Goal: Find specific page/section: Find specific page/section

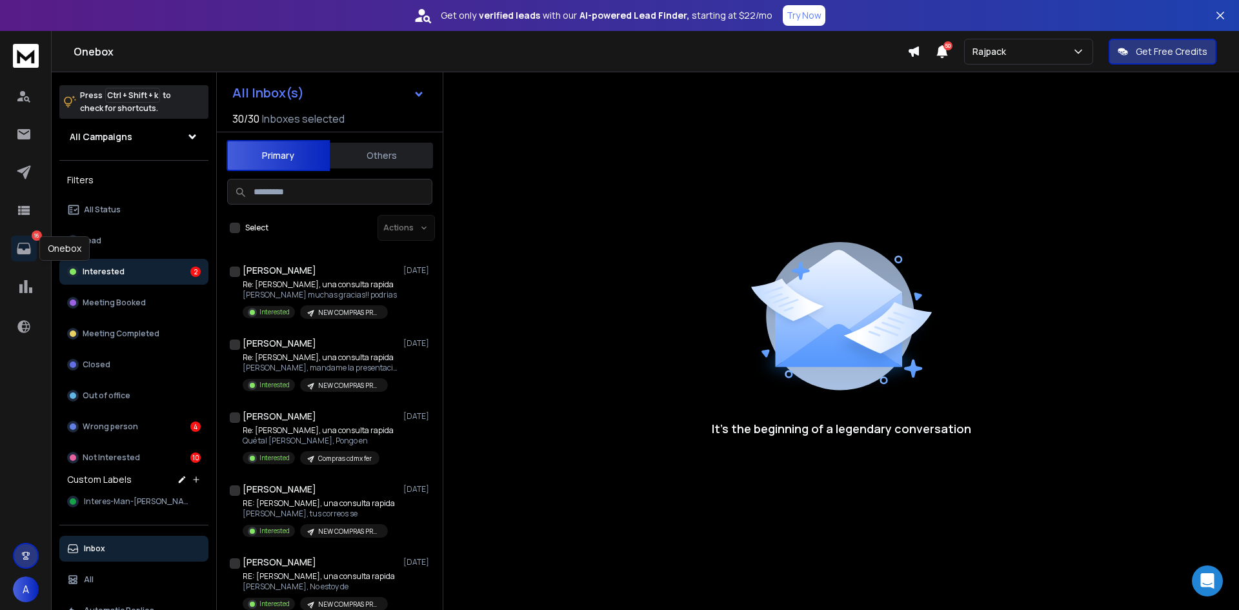
click at [29, 243] on icon at bounding box center [23, 248] width 15 height 15
click at [1042, 57] on div "Rajpack" at bounding box center [1029, 51] width 112 height 13
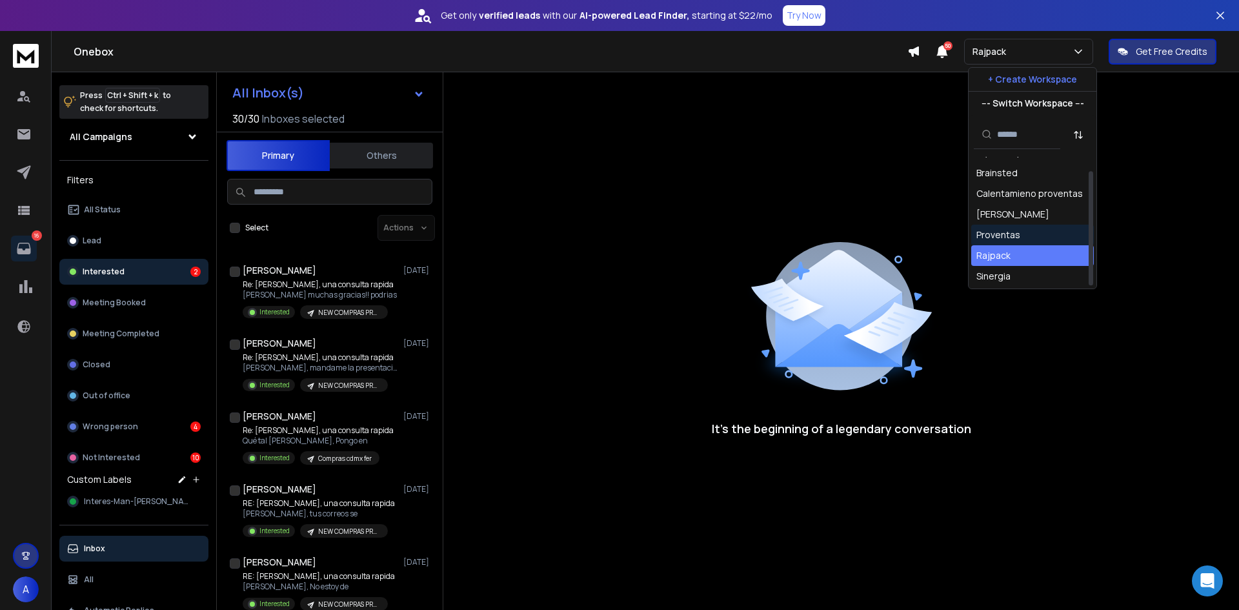
scroll to position [15, 0]
drag, startPoint x: 1092, startPoint y: 256, endPoint x: 1092, endPoint y: 270, distance: 14.2
click at [1092, 270] on div at bounding box center [1091, 228] width 5 height 114
click at [1015, 271] on div "Sinergia" at bounding box center [1032, 275] width 123 height 21
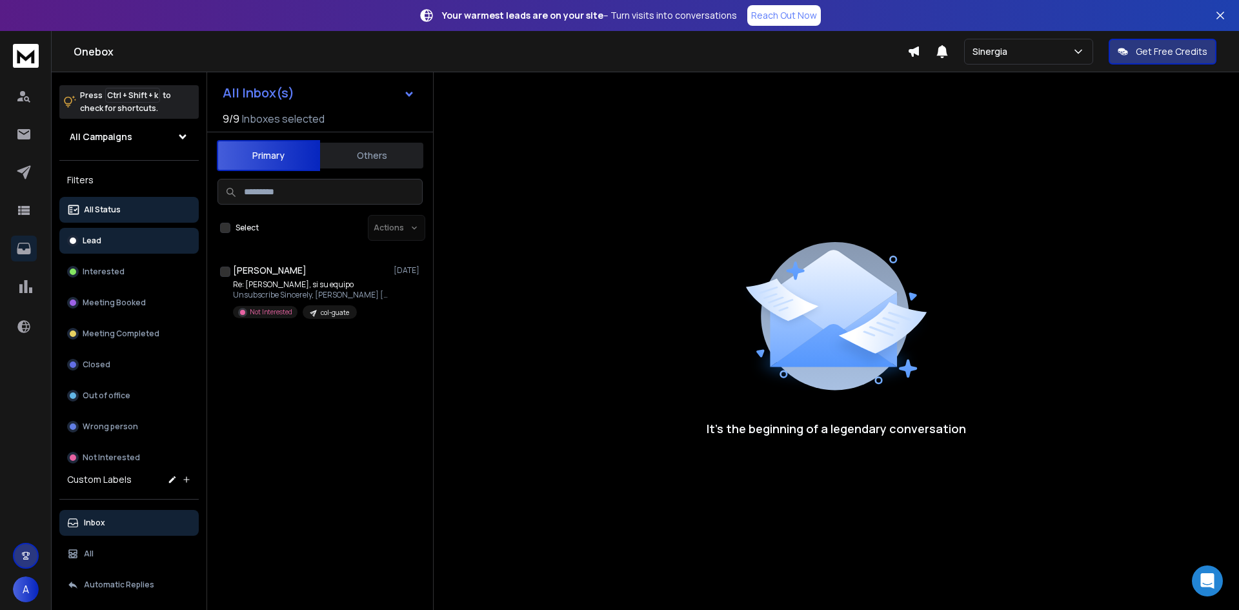
click at [111, 241] on button "Lead" at bounding box center [128, 241] width 139 height 26
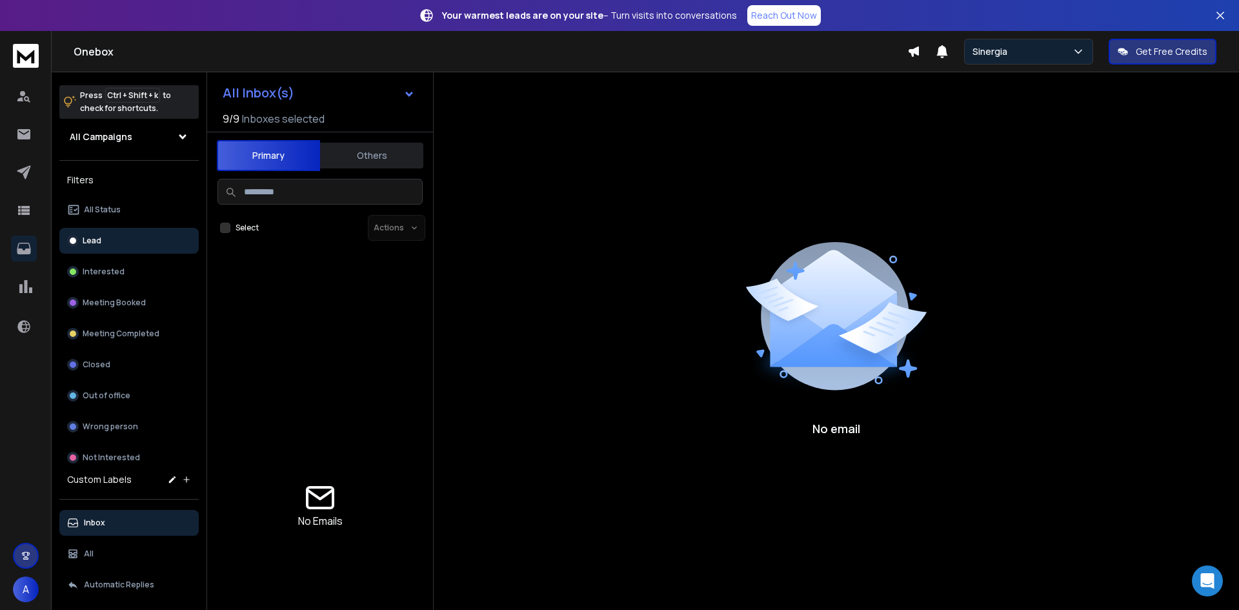
click at [1046, 50] on div "Sinergia" at bounding box center [1029, 51] width 112 height 13
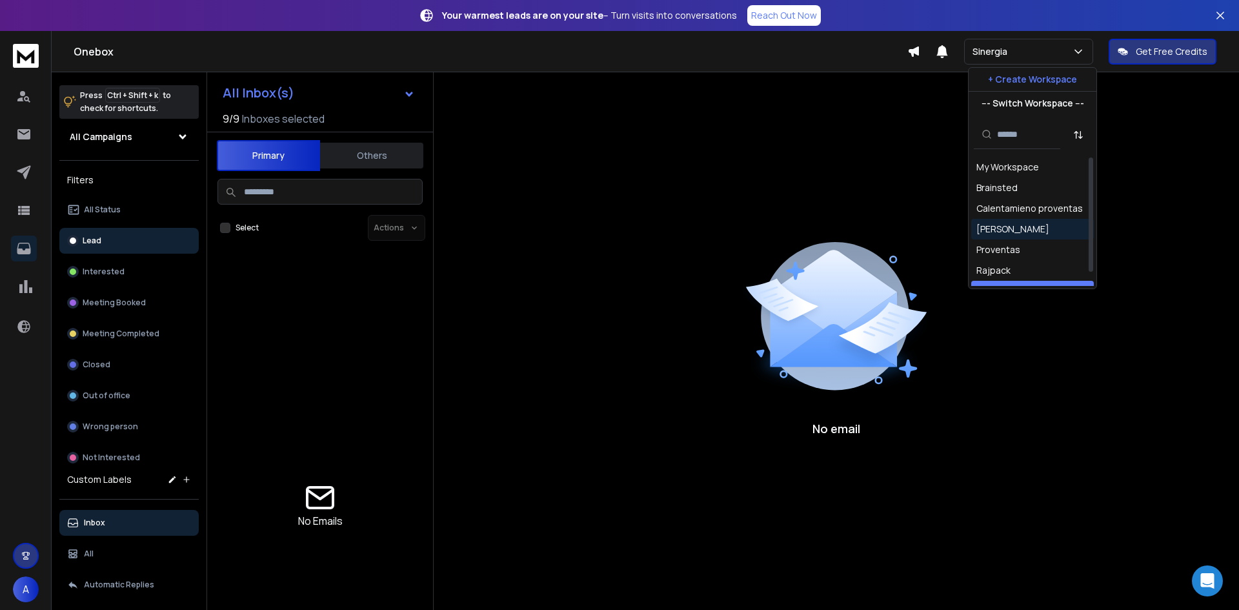
click at [1007, 226] on div "[PERSON_NAME]" at bounding box center [1013, 229] width 73 height 13
